Goal: Task Accomplishment & Management: Use online tool/utility

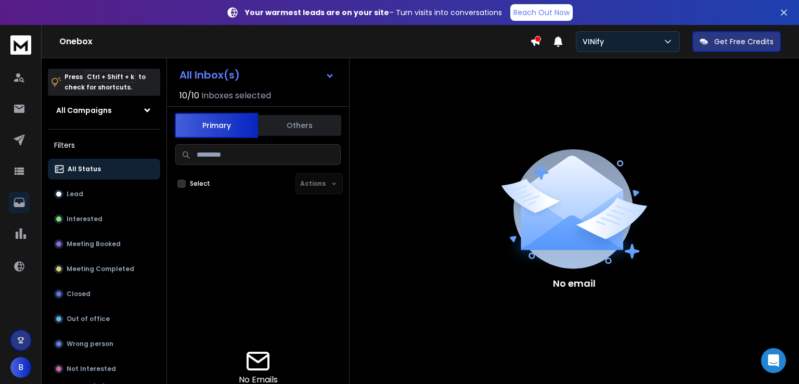
click at [658, 41] on div "VINify" at bounding box center [628, 41] width 91 height 10
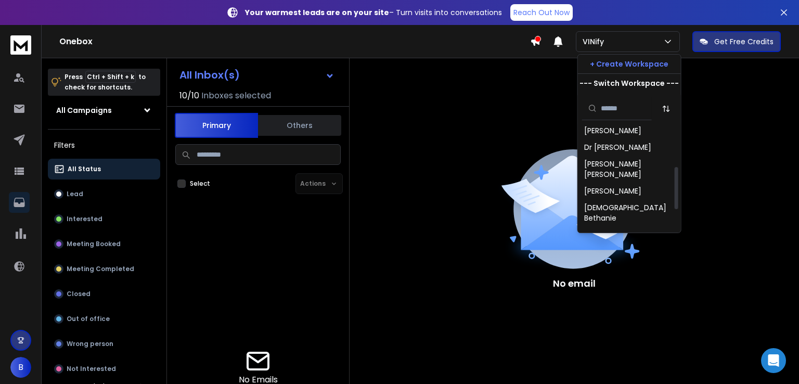
scroll to position [104, 0]
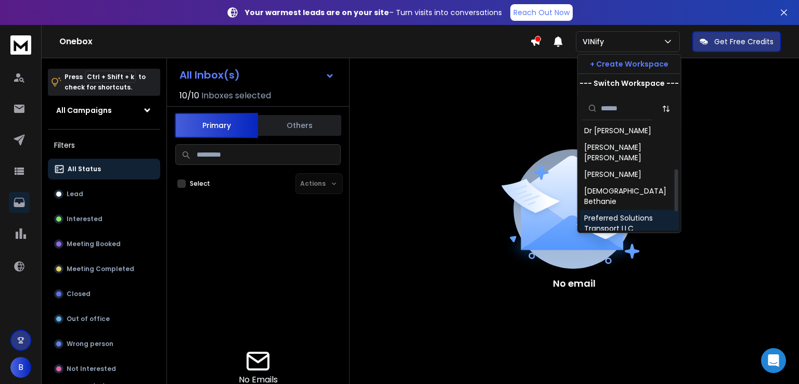
click at [633, 217] on div "Preferred Solutions Transport LLC" at bounding box center [629, 223] width 91 height 21
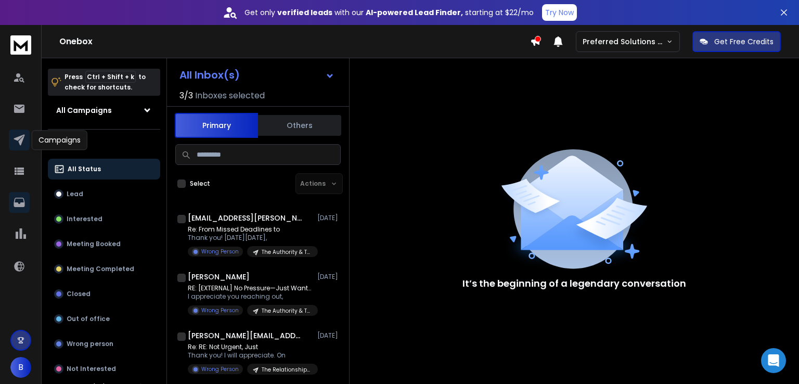
click at [20, 133] on link at bounding box center [19, 140] width 21 height 21
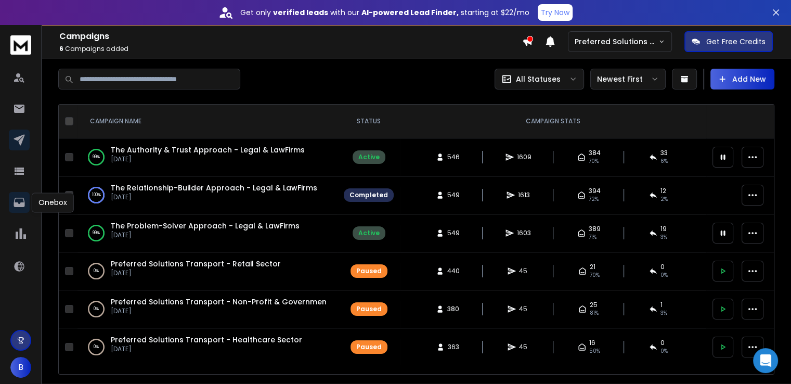
click at [23, 198] on icon at bounding box center [19, 202] width 12 height 12
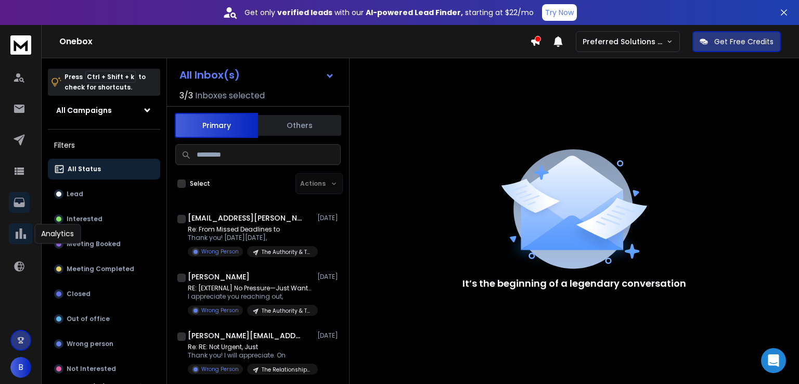
click at [20, 231] on icon at bounding box center [21, 233] width 10 height 10
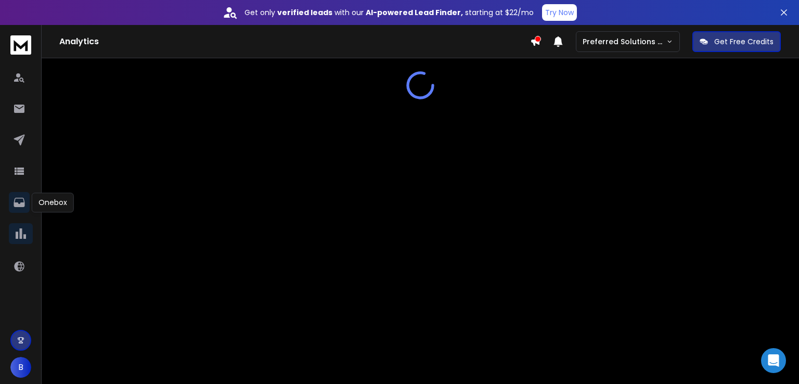
click at [24, 204] on icon at bounding box center [19, 202] width 11 height 9
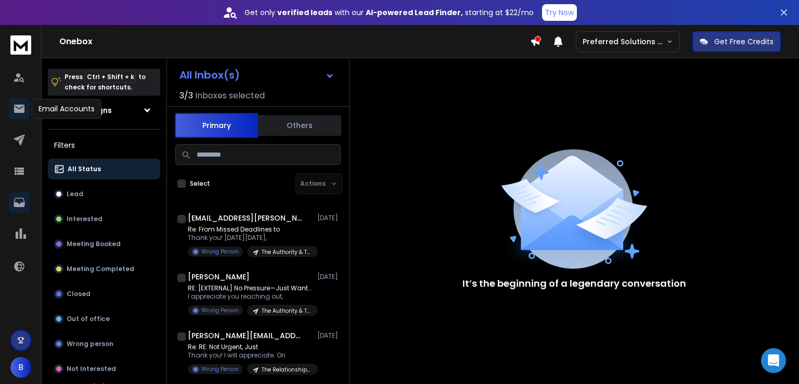
click at [19, 108] on icon at bounding box center [19, 108] width 12 height 12
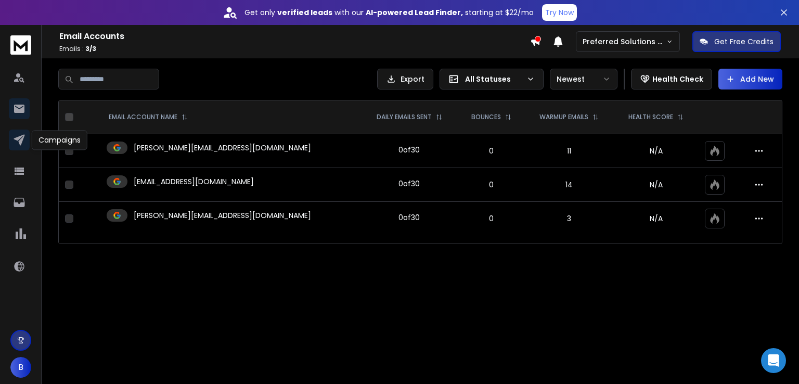
click at [24, 140] on icon at bounding box center [19, 140] width 12 height 12
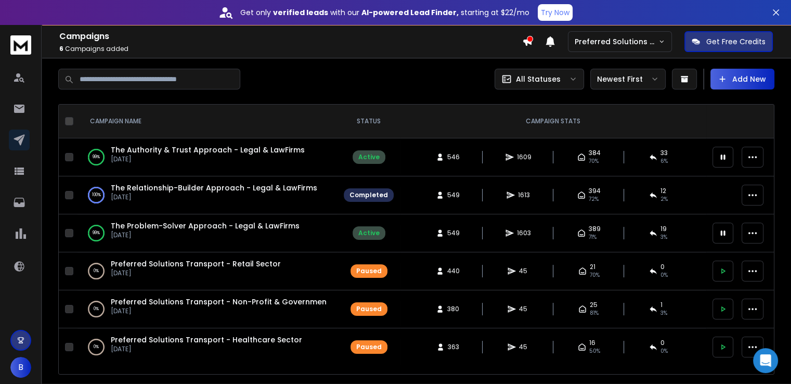
click at [186, 149] on span "The Authority & Trust Approach - Legal & LawFirms" at bounding box center [208, 150] width 194 height 10
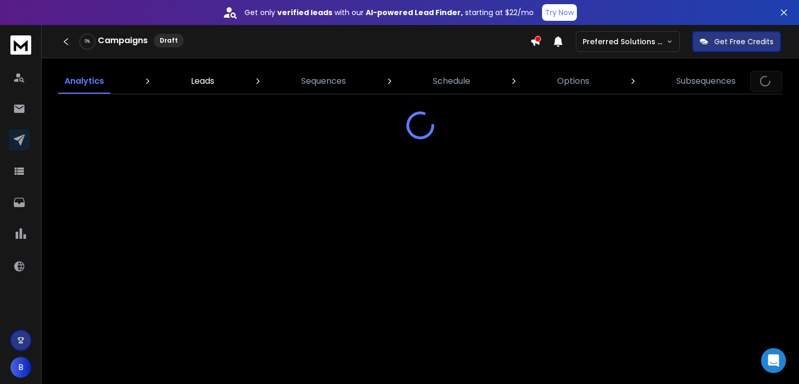
click at [187, 84] on link "Leads" at bounding box center [203, 81] width 36 height 25
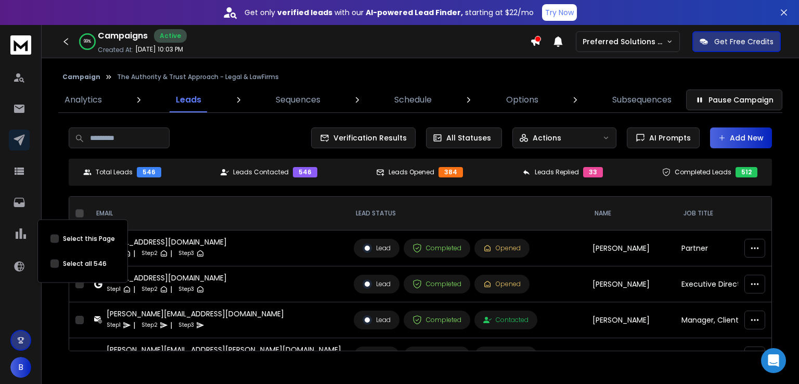
click at [84, 209] on div at bounding box center [81, 213] width 12 height 8
click at [80, 212] on button "Select this Page" at bounding box center [79, 213] width 8 height 8
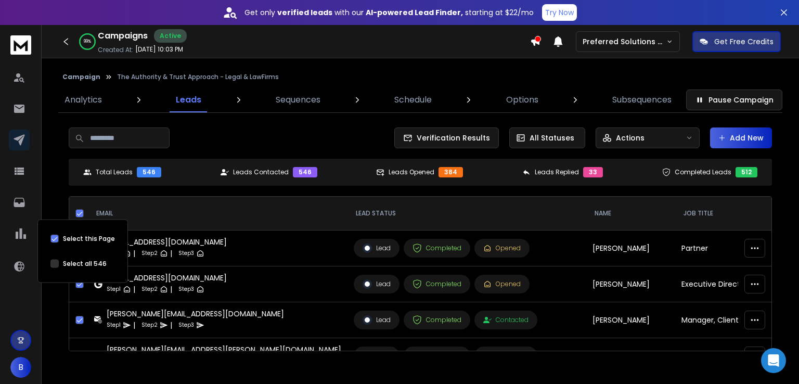
click at [50, 264] on div "Select this Page Select all 546" at bounding box center [82, 251] width 77 height 54
click at [51, 264] on button "Select this Page" at bounding box center [54, 264] width 8 height 8
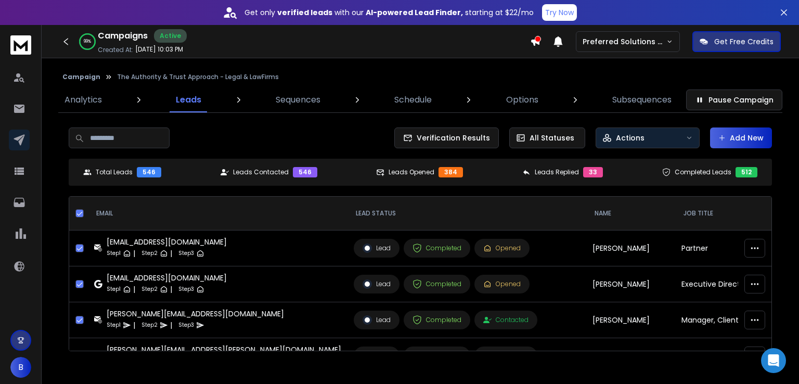
click at [668, 136] on div "Actions" at bounding box center [641, 138] width 79 height 10
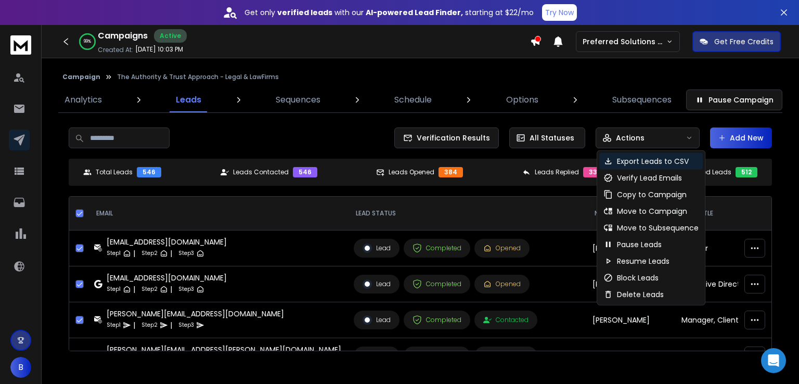
click at [646, 162] on p "Export Leads to CSV" at bounding box center [653, 161] width 72 height 10
